Goal: Task Accomplishment & Management: Manage account settings

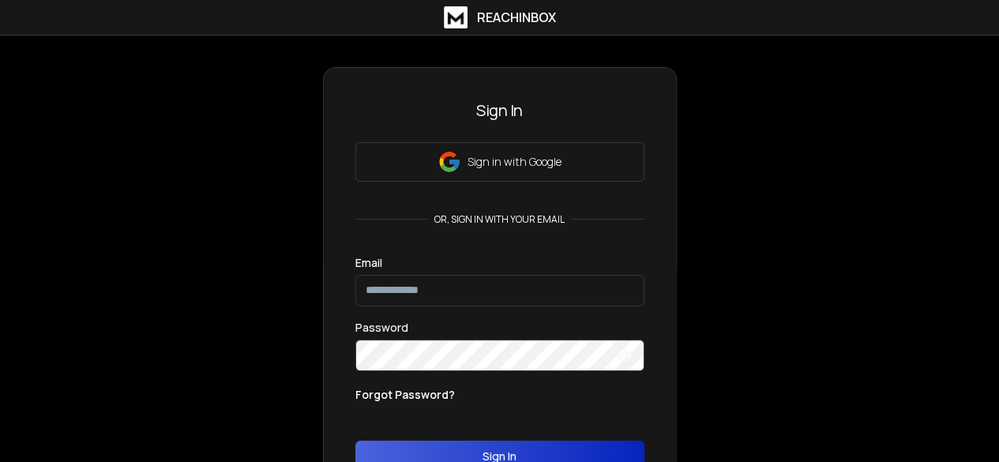
click at [563, 94] on button "Later" at bounding box center [550, 101] width 71 height 39
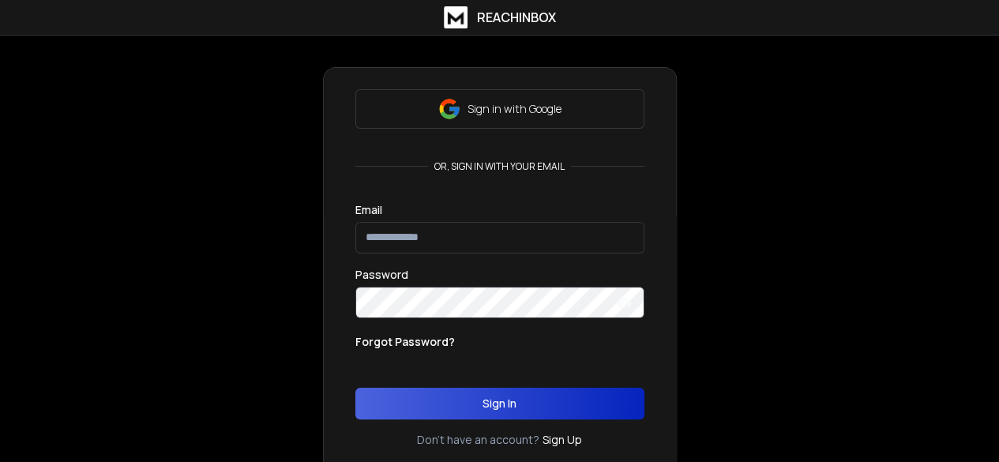
click at [498, 217] on div "Email" at bounding box center [499, 229] width 289 height 49
click at [497, 222] on input "email" at bounding box center [499, 238] width 289 height 32
type input "**********"
click at [632, 299] on div at bounding box center [630, 303] width 24 height 14
click at [355, 388] on button "Sign In" at bounding box center [499, 404] width 289 height 32
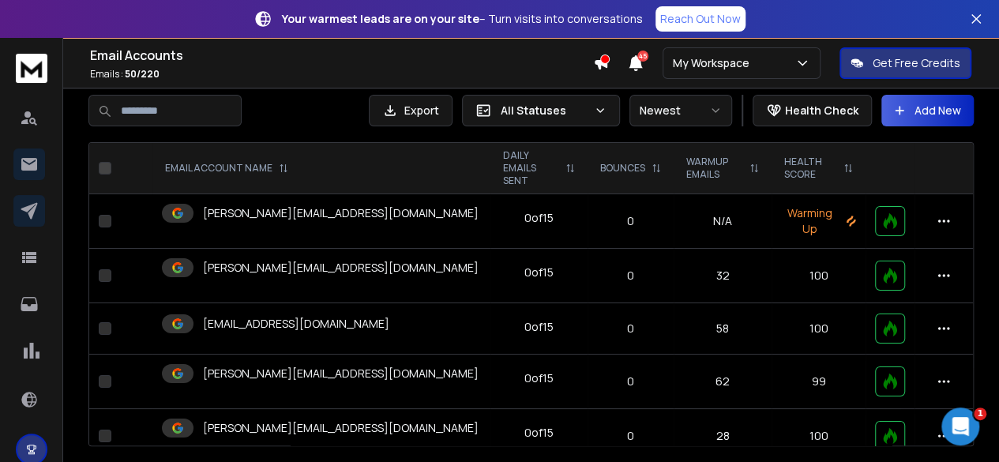
click at [36, 210] on icon at bounding box center [29, 210] width 19 height 19
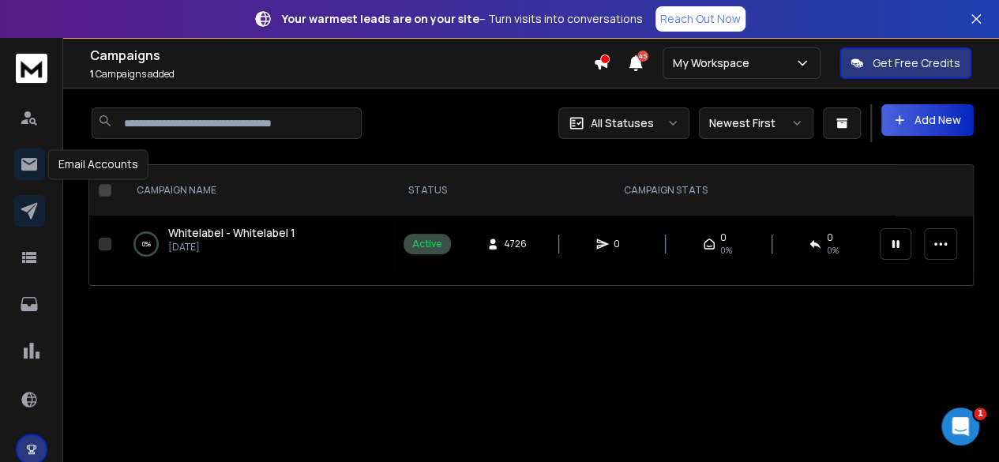
click at [26, 175] on link at bounding box center [29, 165] width 32 height 32
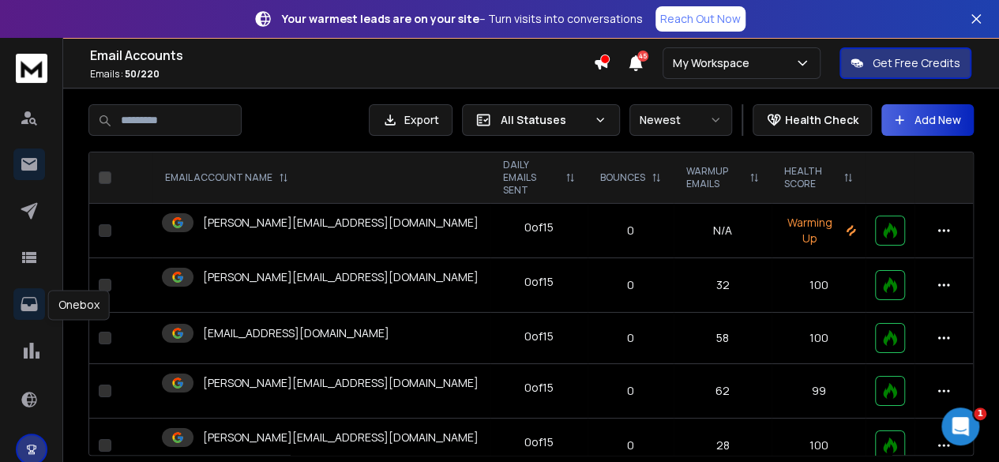
click at [32, 303] on icon at bounding box center [29, 304] width 19 height 19
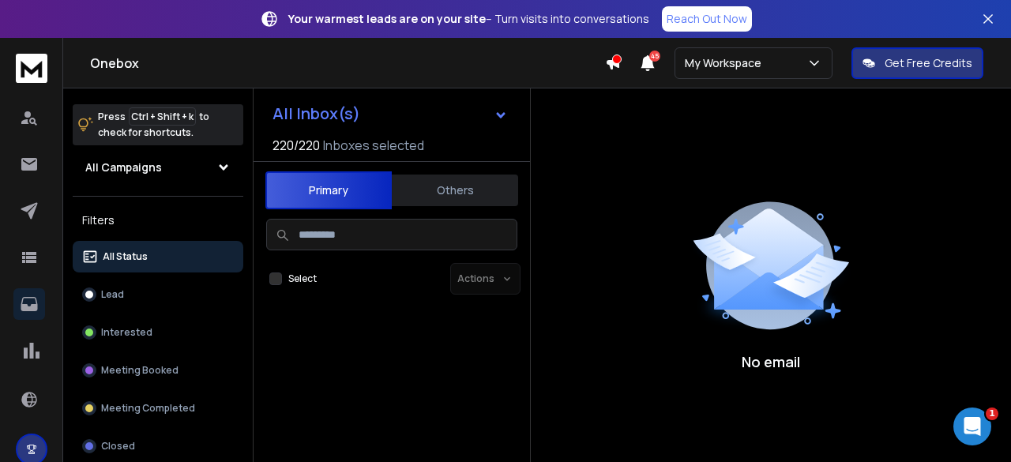
click at [462, 197] on button "Others" at bounding box center [455, 190] width 126 height 35
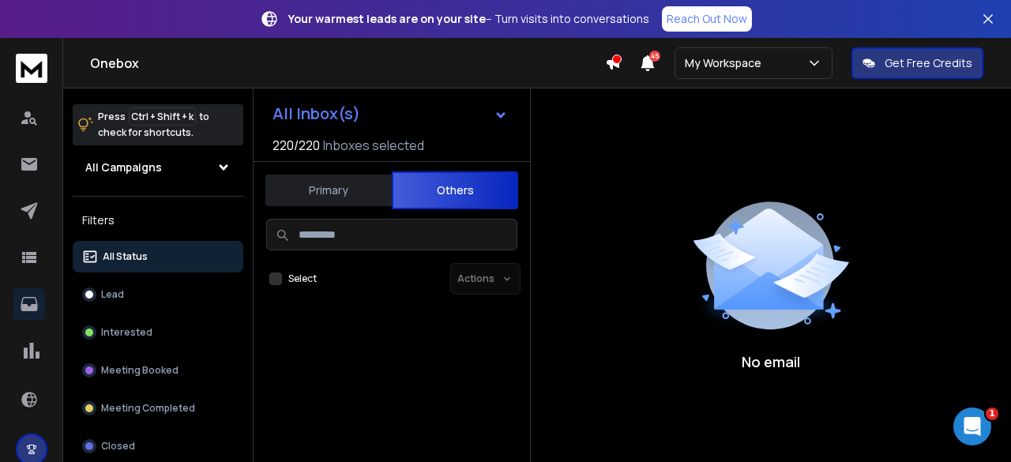
click at [388, 192] on button "Primary" at bounding box center [328, 190] width 126 height 35
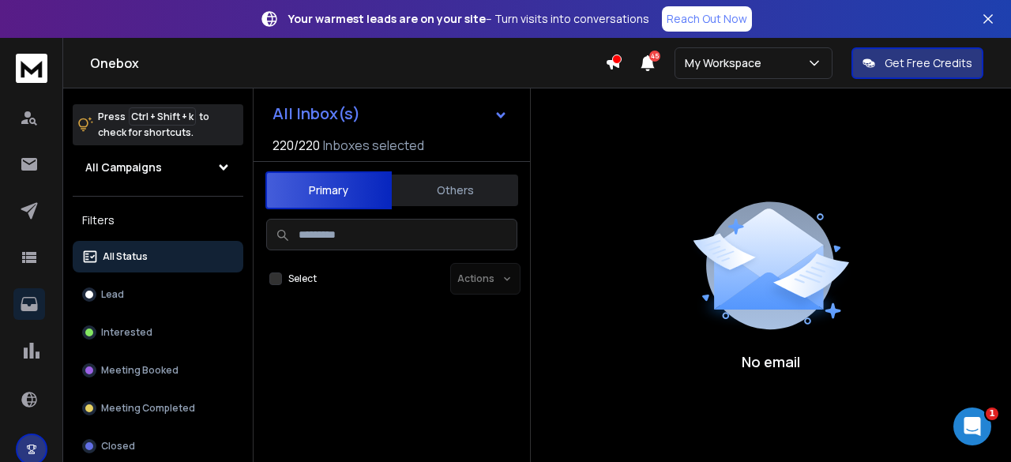
click at [471, 208] on div "Primary Others Select Actions No Emails" at bounding box center [392, 414] width 276 height 478
click at [441, 208] on div "Primary Others Select Actions No Emails" at bounding box center [392, 414] width 276 height 478
click at [396, 203] on button "Others" at bounding box center [455, 190] width 126 height 35
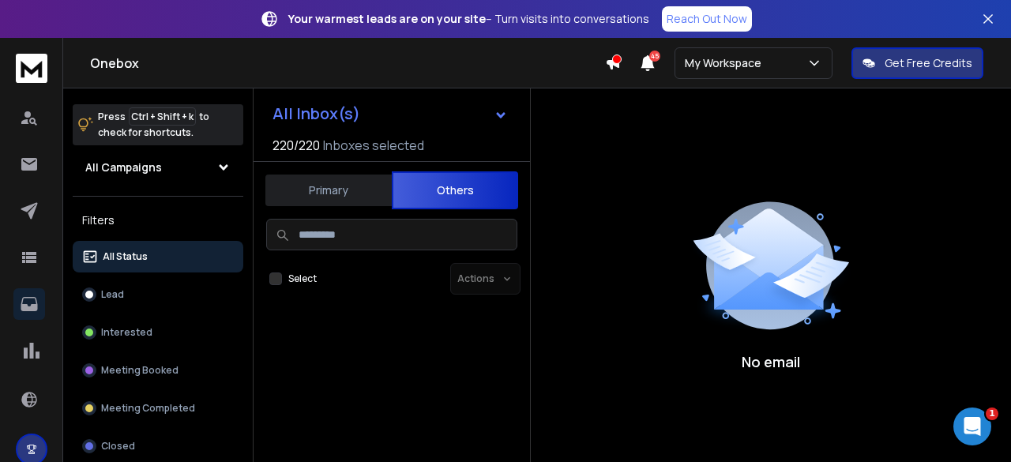
click at [365, 194] on button "Primary" at bounding box center [328, 190] width 126 height 35
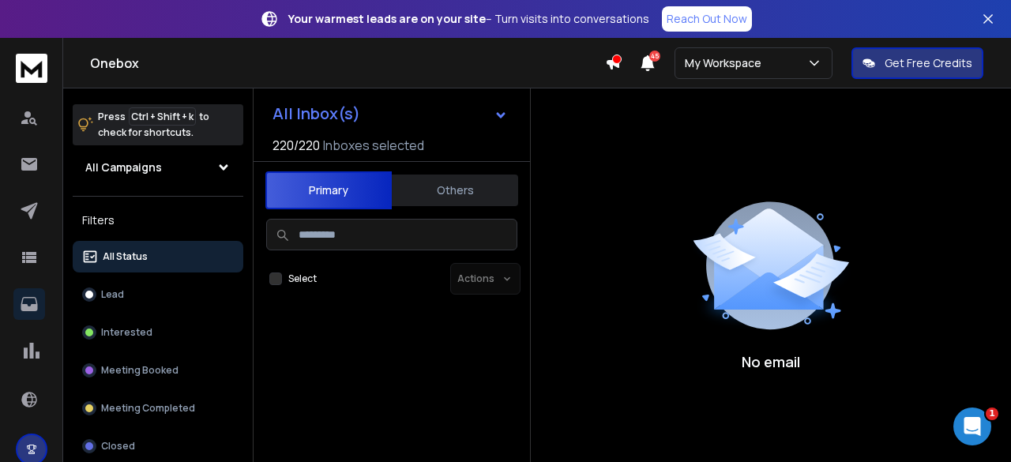
click at [418, 214] on div at bounding box center [392, 231] width 264 height 38
click at [412, 202] on button "Others" at bounding box center [455, 190] width 126 height 35
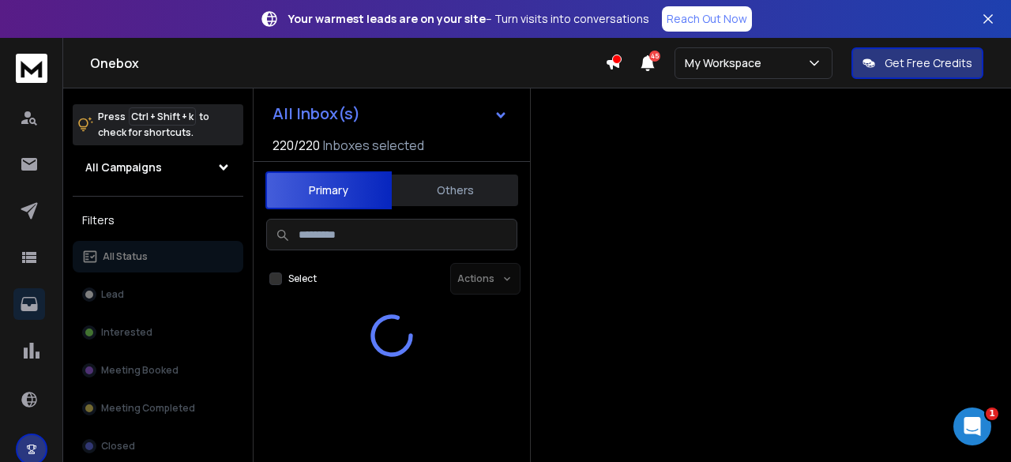
click at [380, 201] on button "Primary" at bounding box center [328, 190] width 126 height 38
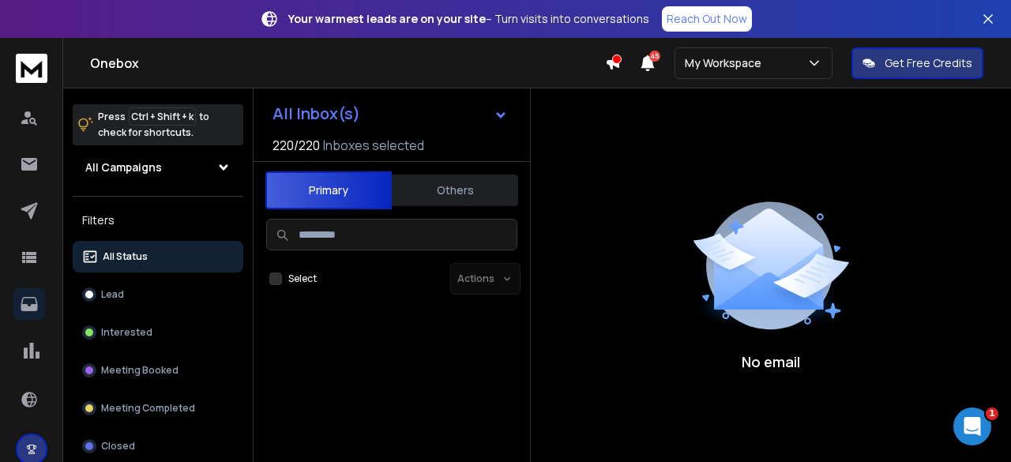
click at [393, 199] on button "Others" at bounding box center [455, 190] width 126 height 35
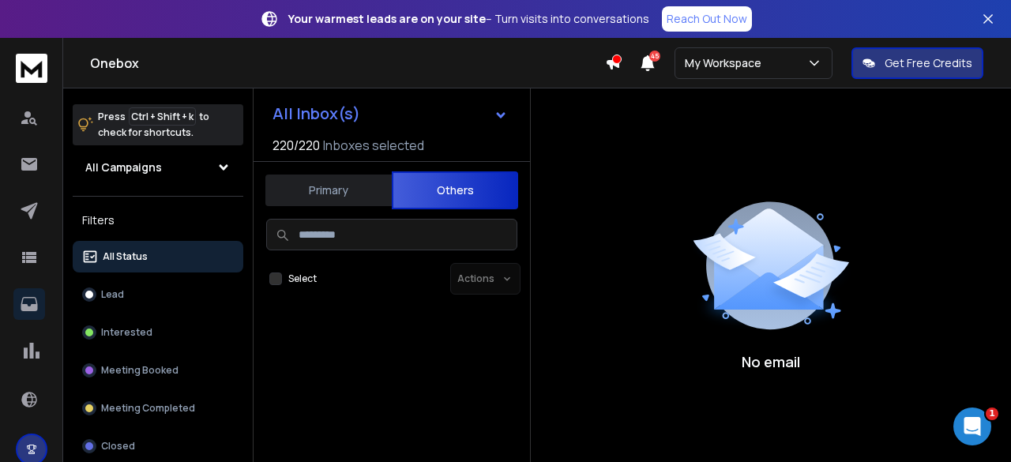
click at [313, 196] on button "Primary" at bounding box center [328, 190] width 126 height 35
